Goal: Navigation & Orientation: Find specific page/section

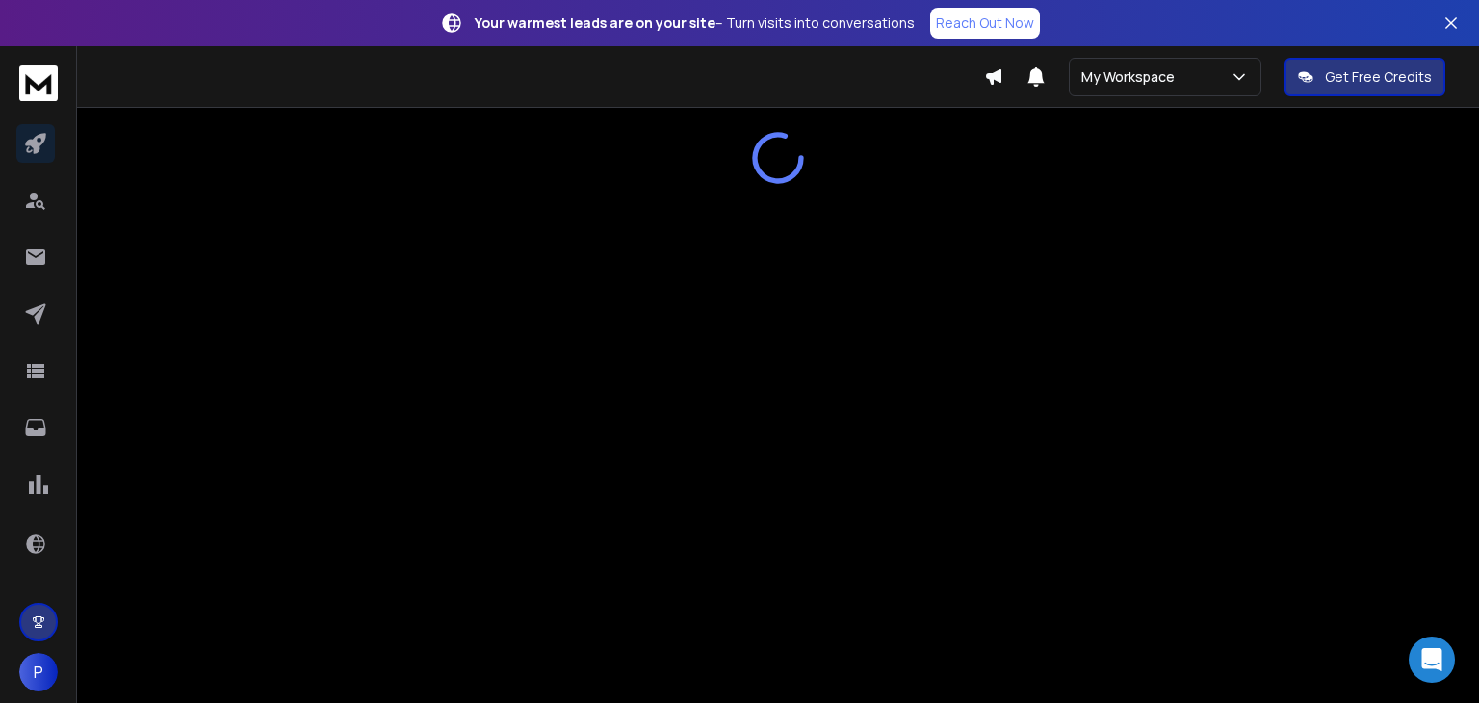
click at [712, 561] on div "Your warmest leads are on your site – Turn visits into conversations Reach Out …" at bounding box center [739, 351] width 1479 height 703
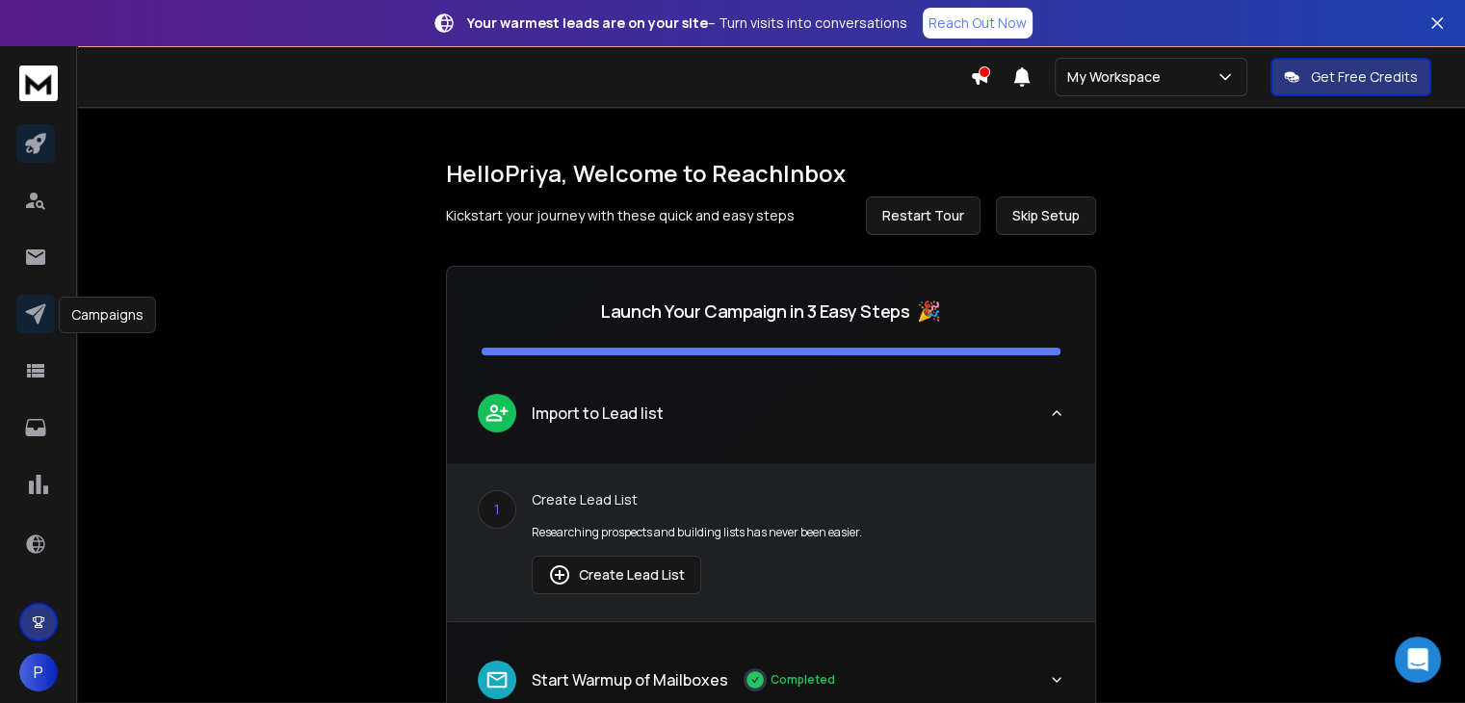
click at [35, 307] on icon at bounding box center [35, 313] width 23 height 23
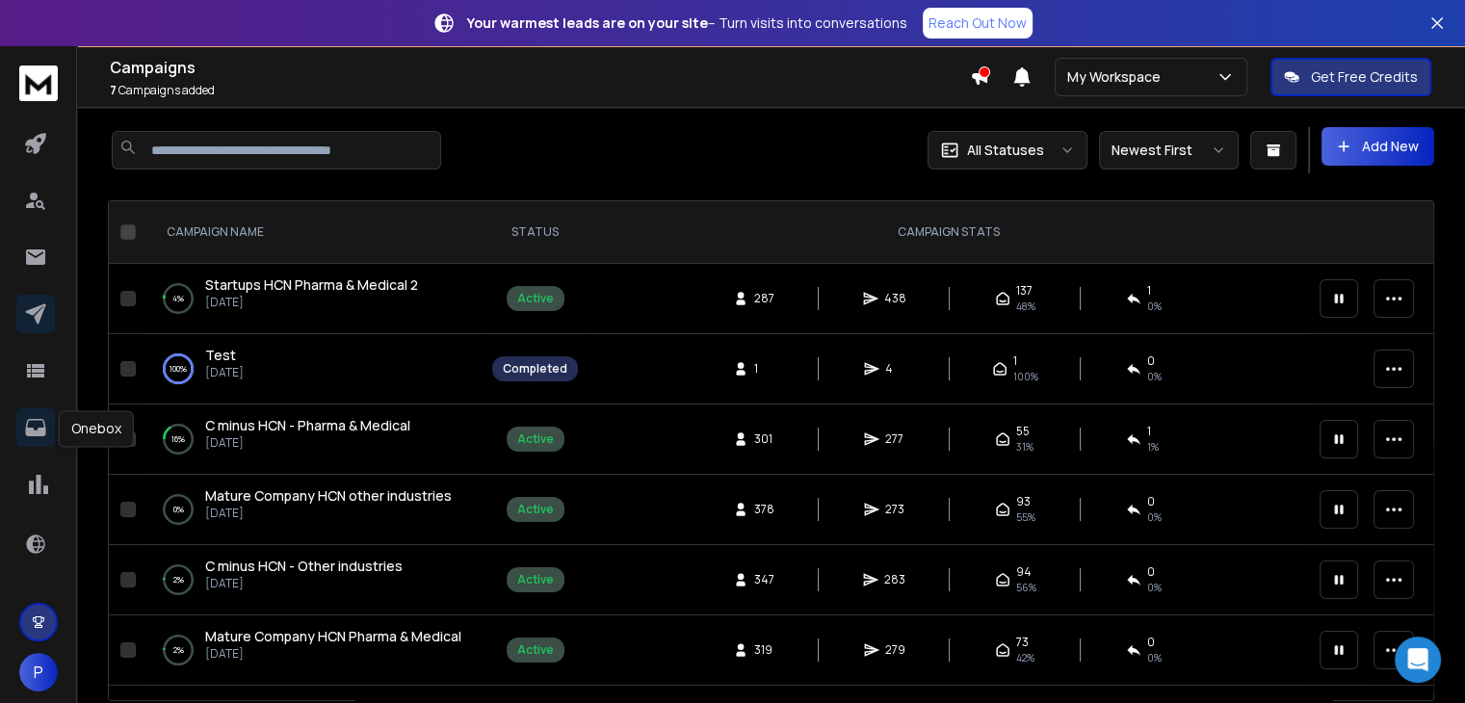
click at [32, 426] on icon at bounding box center [35, 427] width 23 height 23
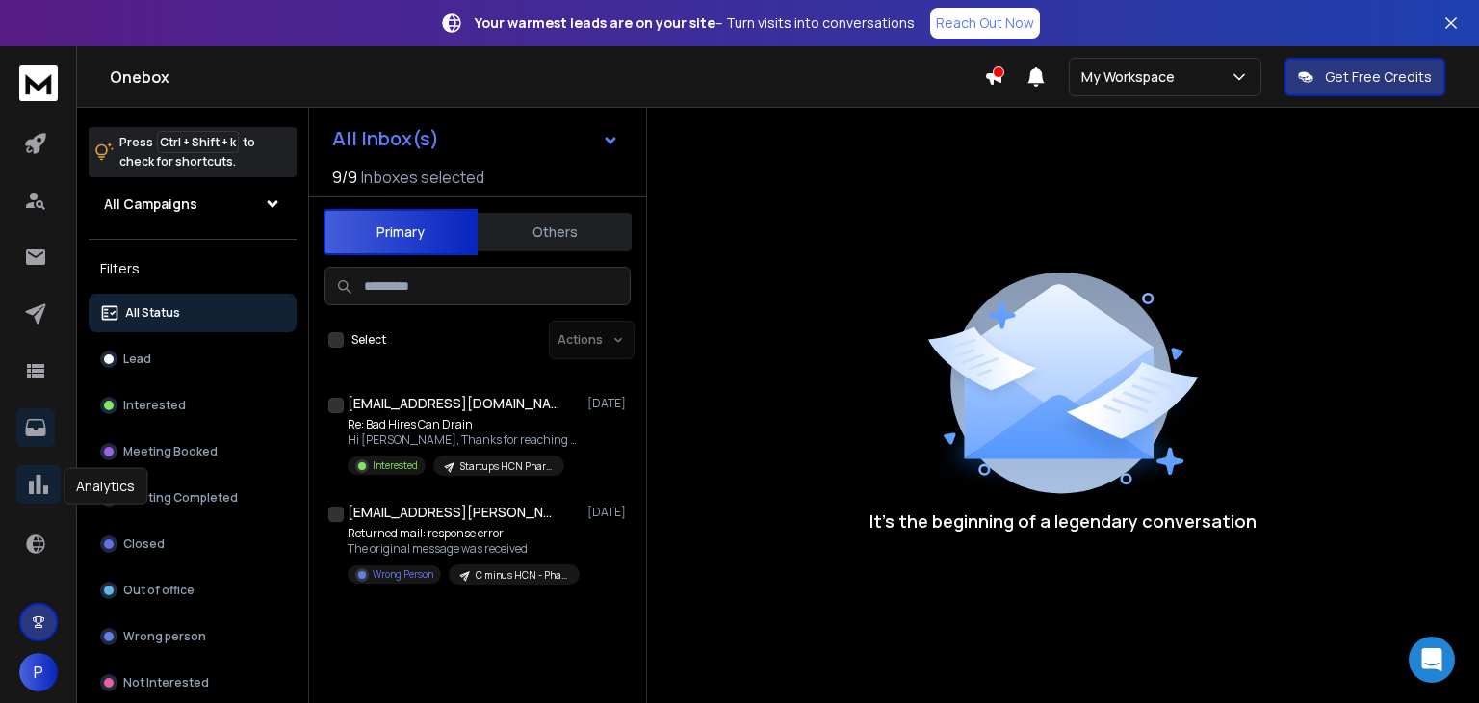
click at [39, 498] on icon at bounding box center [38, 484] width 29 height 29
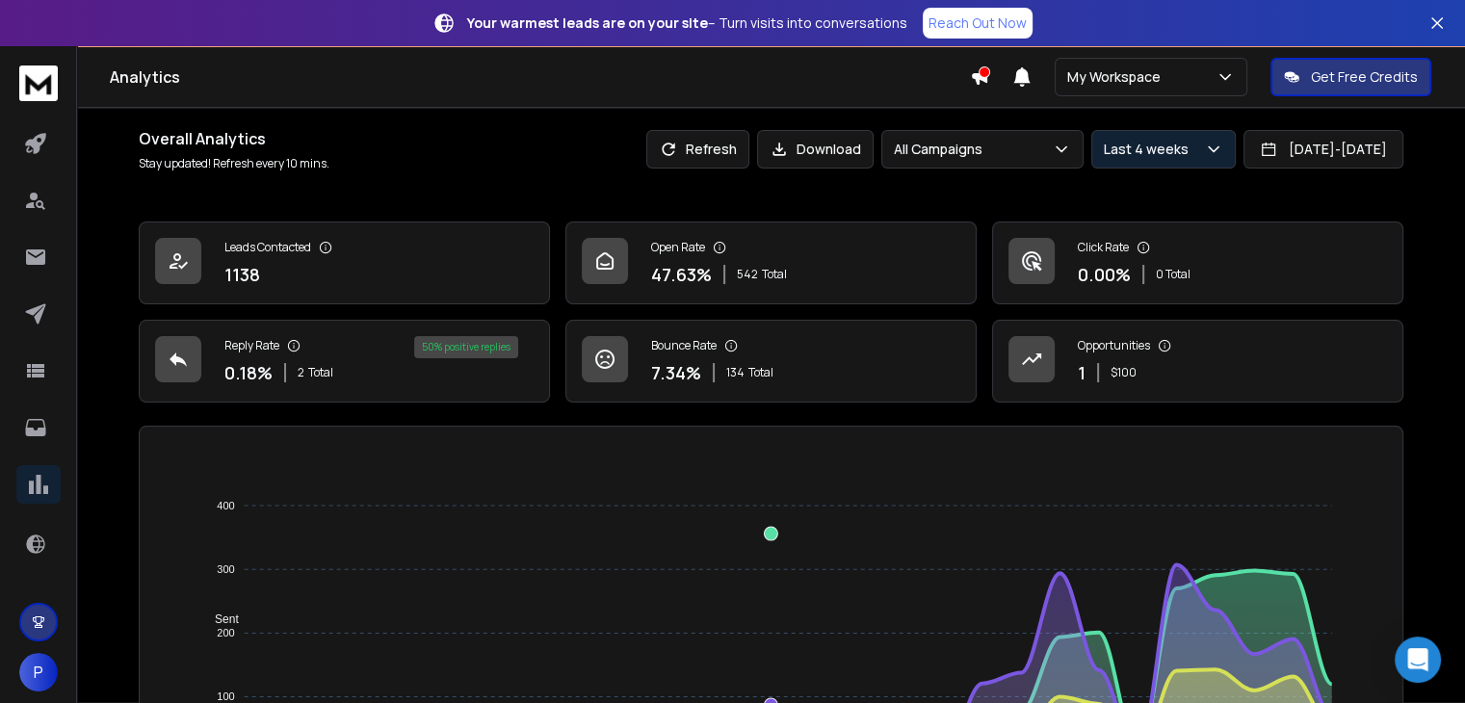
click at [1103, 154] on p "Last 4 weeks" at bounding box center [1149, 149] width 92 height 19
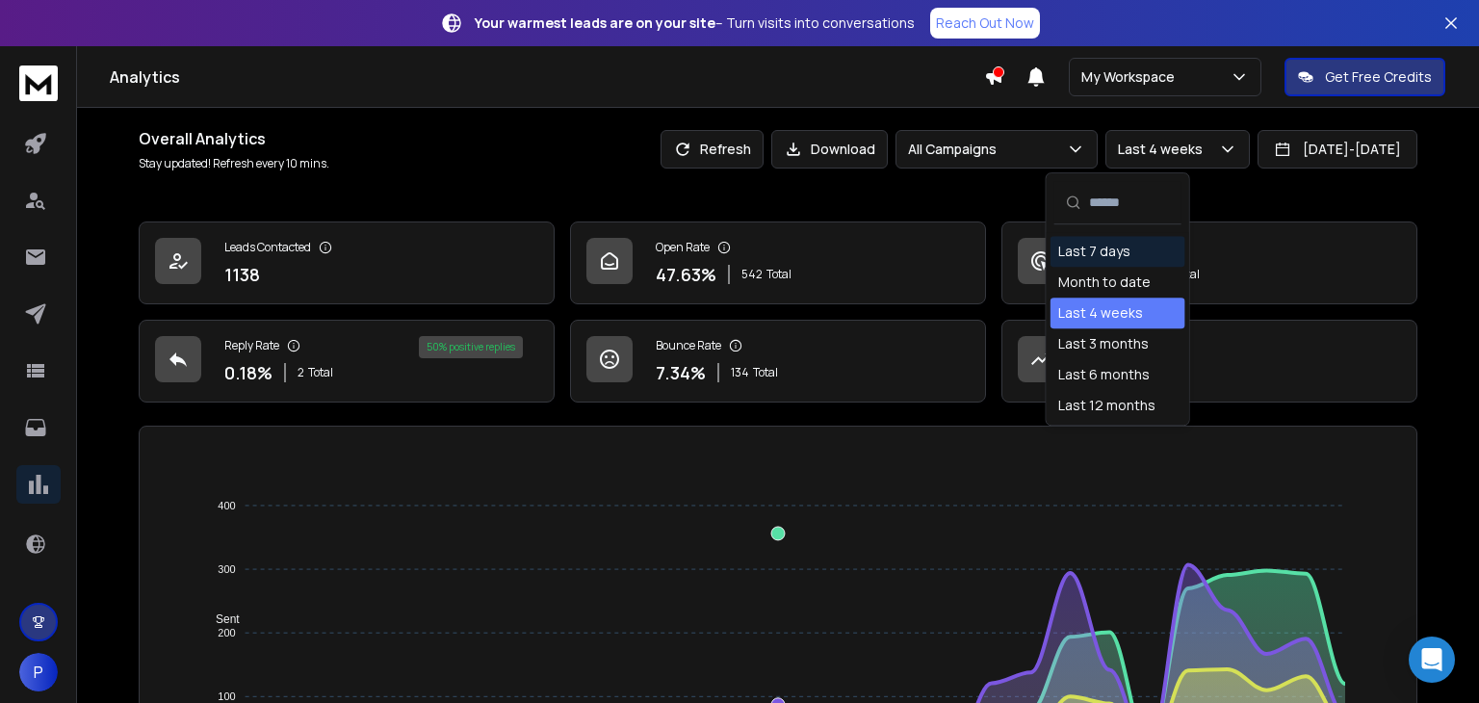
click at [1097, 259] on div "Last 7 days" at bounding box center [1094, 251] width 72 height 19
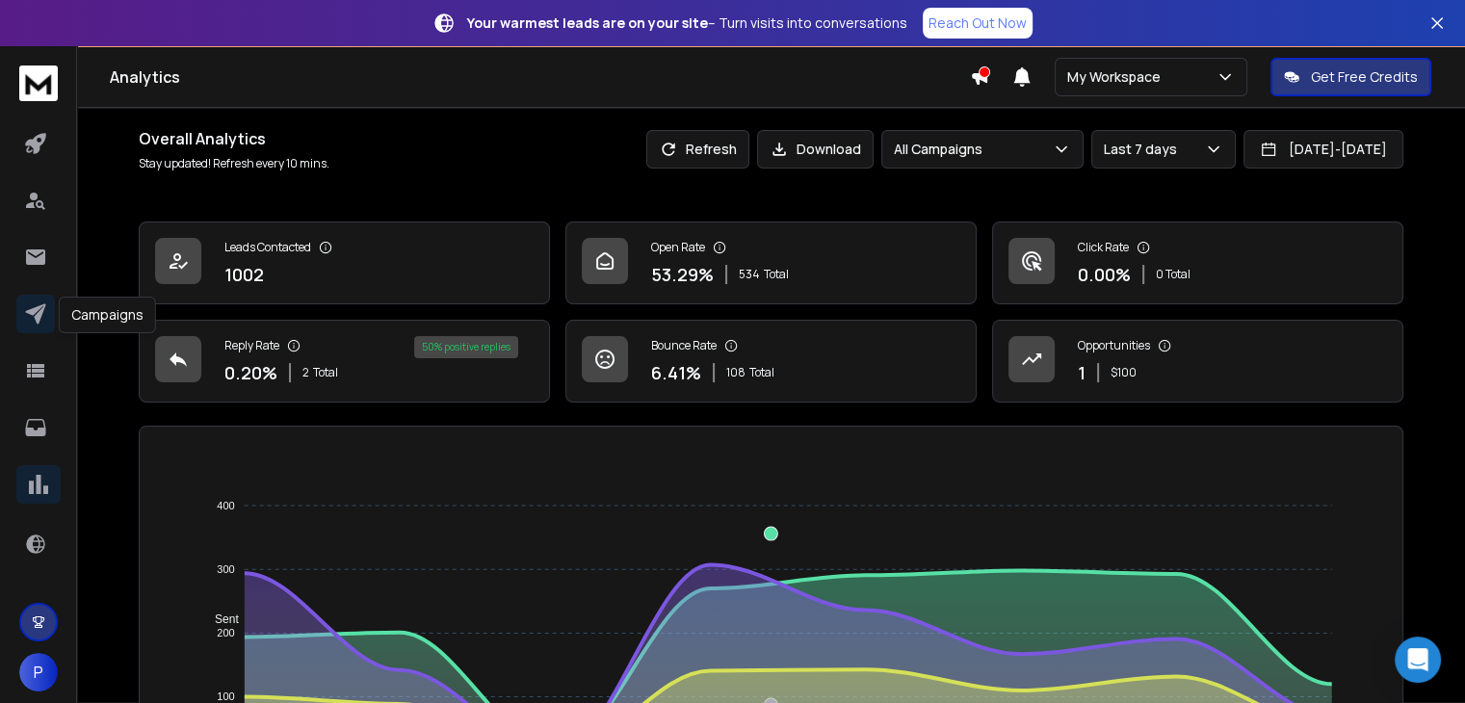
click at [29, 308] on icon at bounding box center [35, 313] width 23 height 23
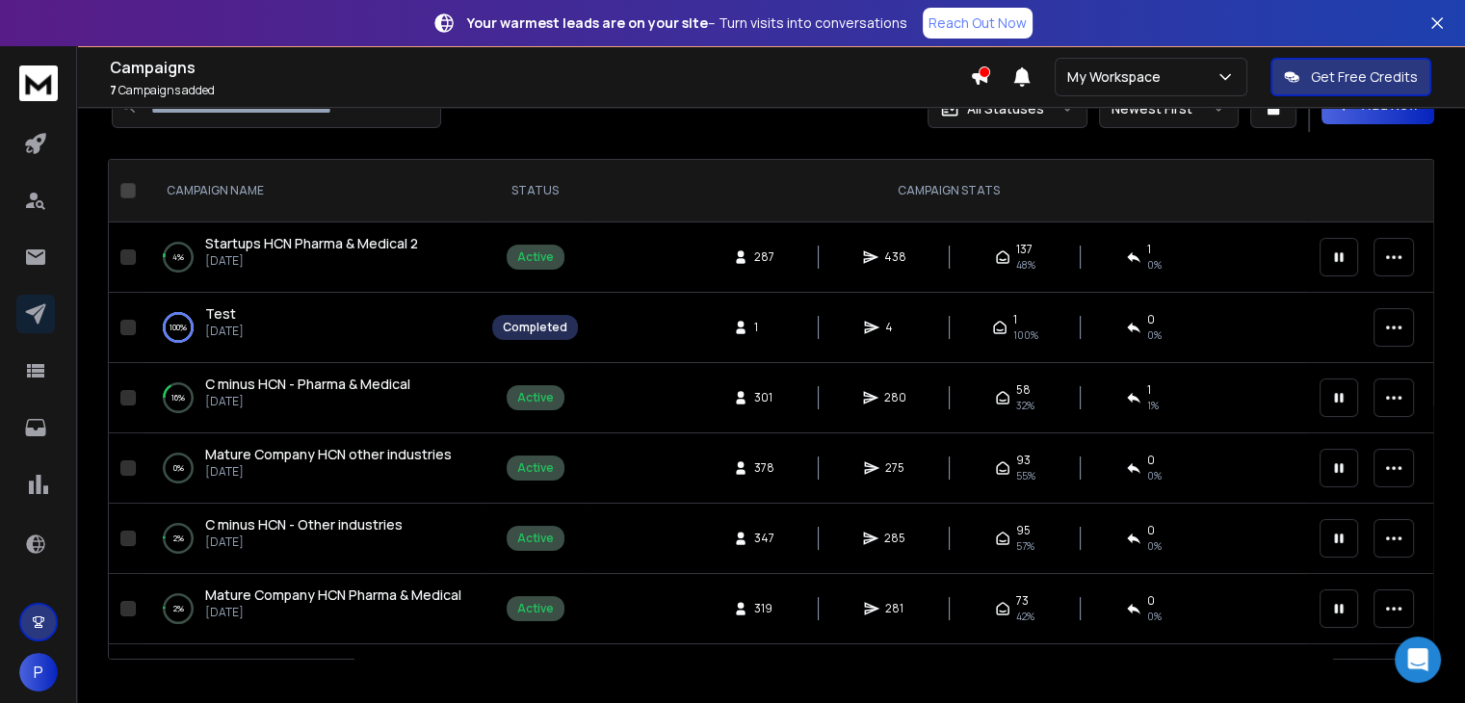
scroll to position [39, 0]
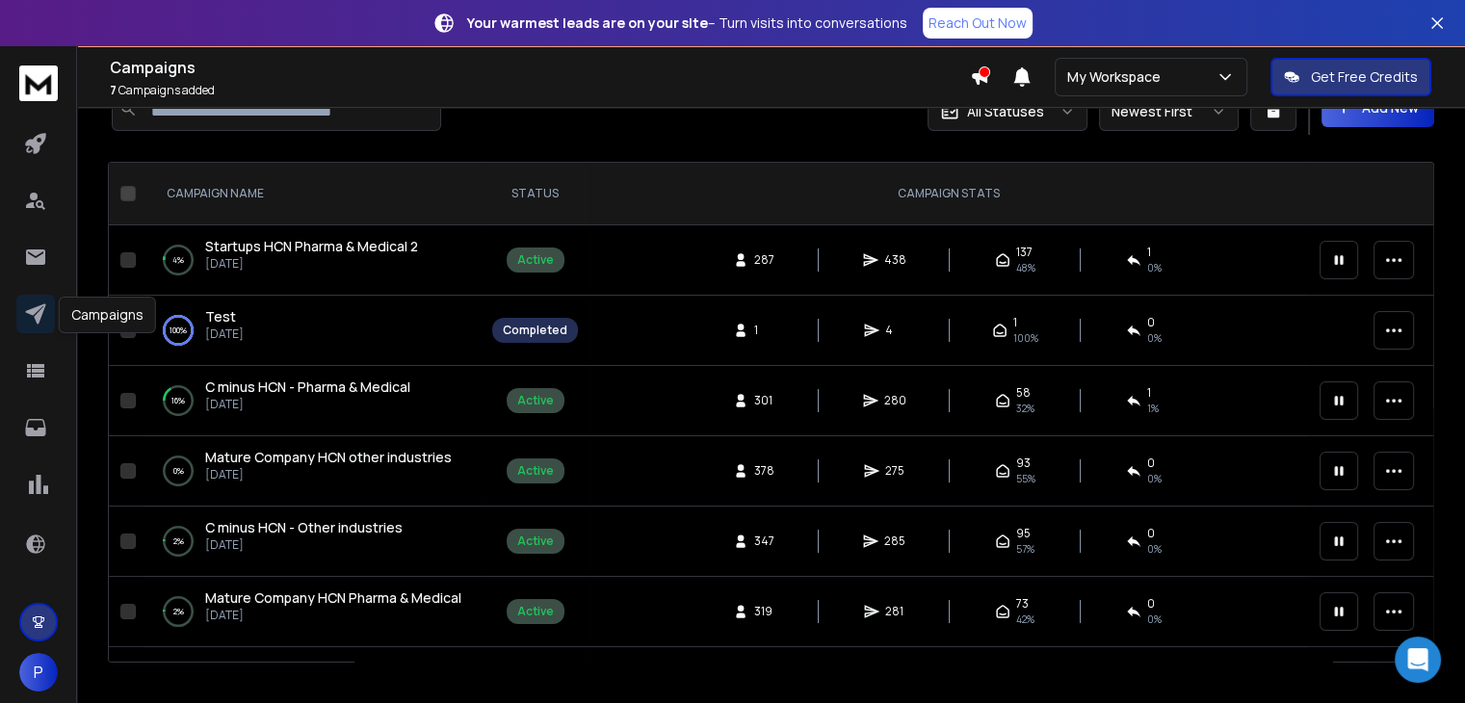
click at [685, 162] on div "CAMPAIGN NAME STATUS CAMPAIGN STATS 4 % Startups HCN Pharma & Medical 2 [DATE] …" at bounding box center [771, 412] width 1326 height 501
